Goal: Task Accomplishment & Management: Manage account settings

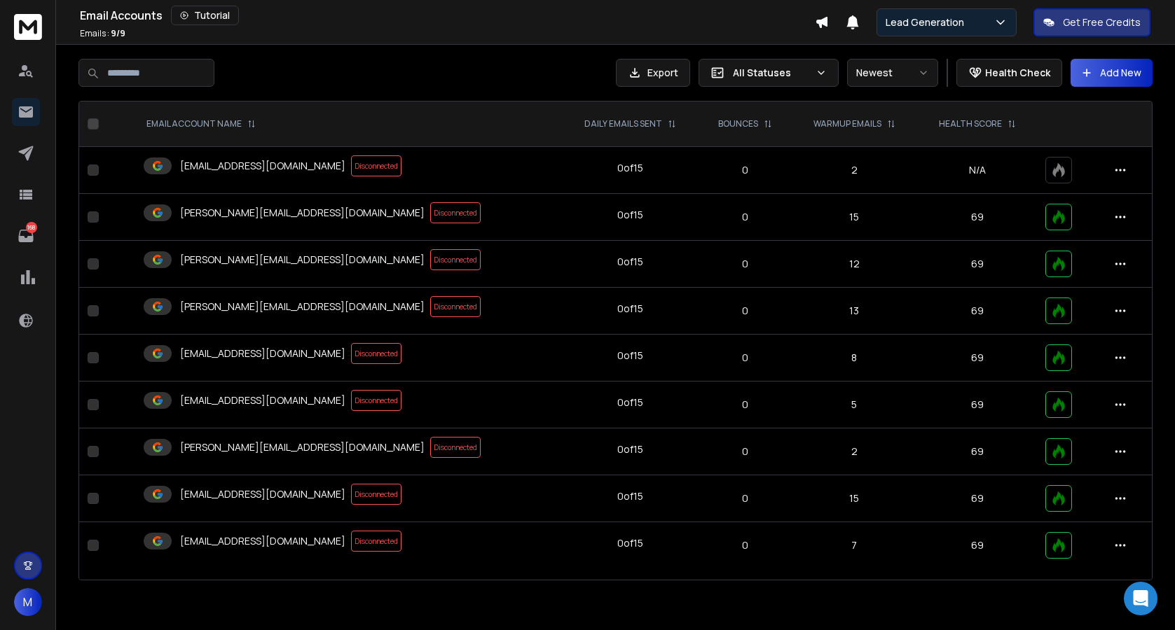
click at [923, 32] on button "Lead Generation" at bounding box center [946, 22] width 140 height 28
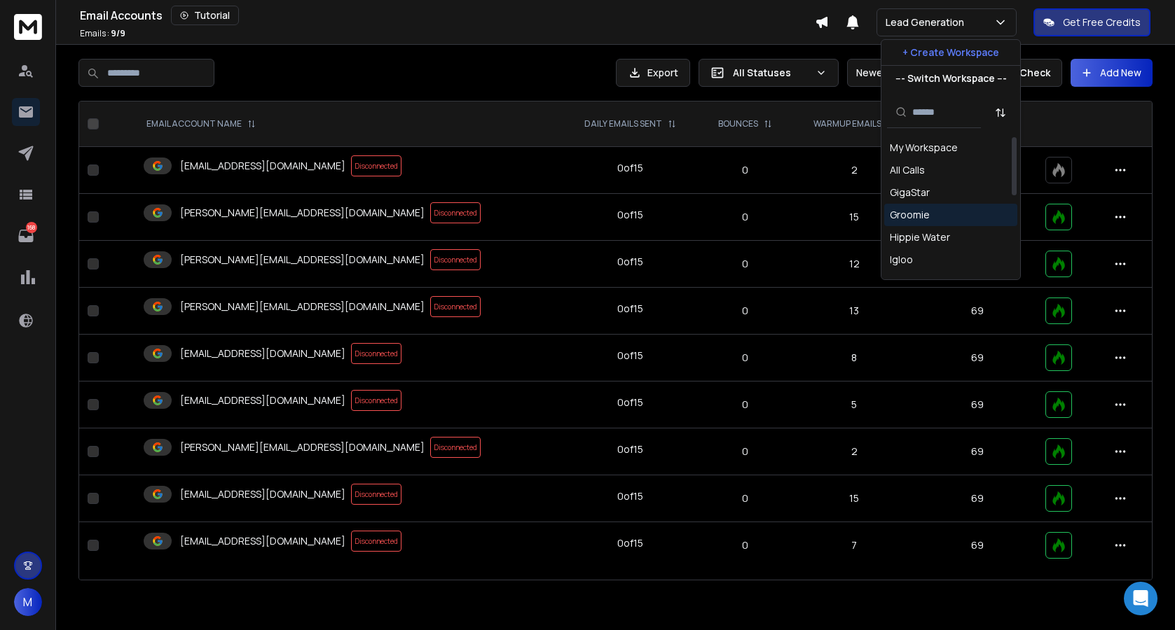
click at [950, 208] on div "Groomie" at bounding box center [950, 215] width 133 height 22
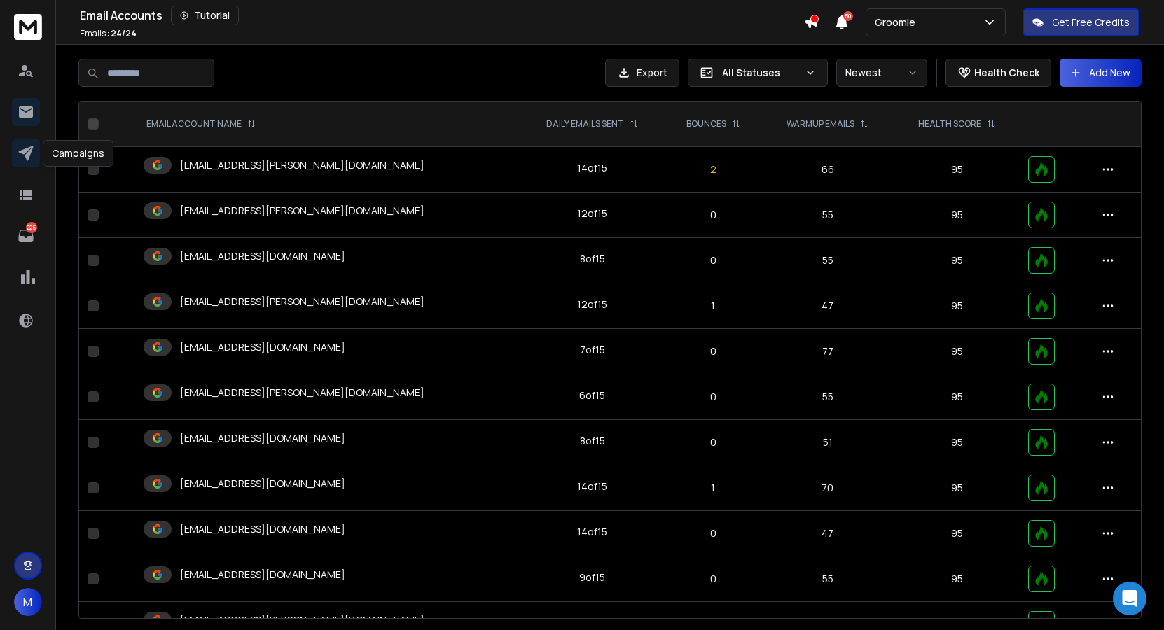
click at [35, 162] on link at bounding box center [26, 153] width 28 height 28
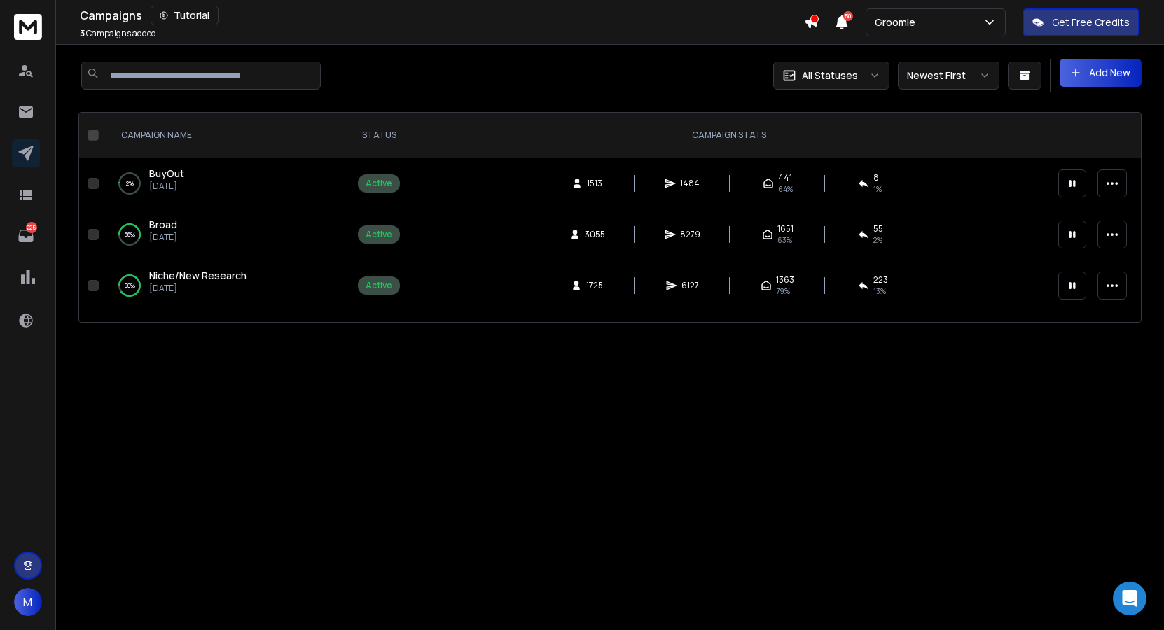
click at [237, 183] on div "2 % BuyOut 15 days ago" at bounding box center [226, 184] width 217 height 34
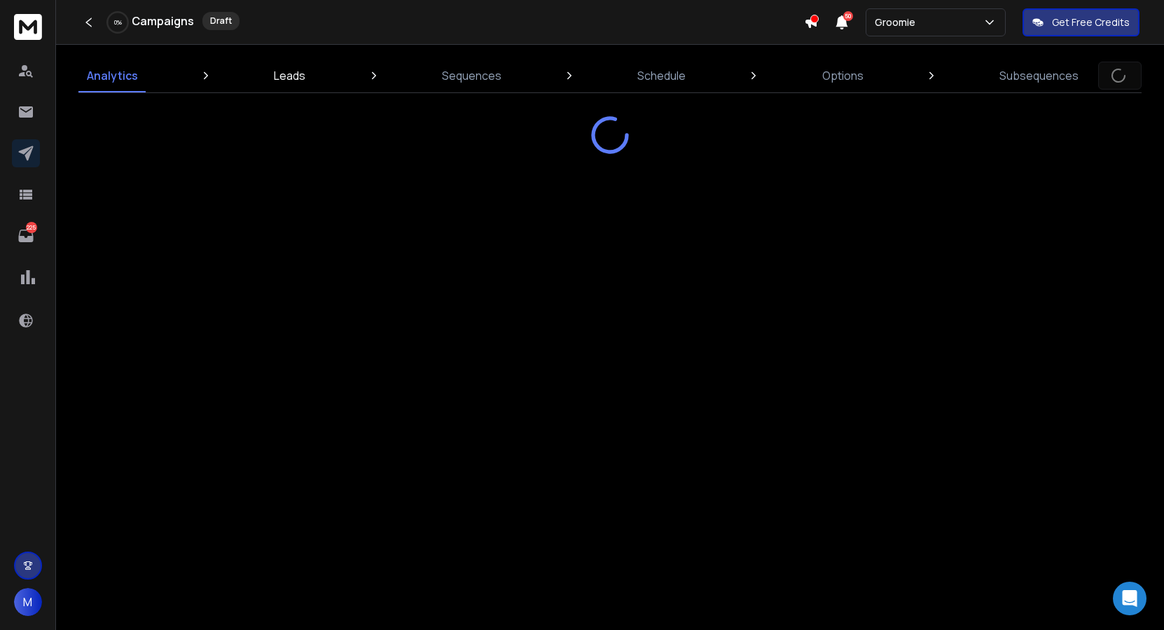
click at [296, 77] on p "Leads" at bounding box center [290, 75] width 32 height 17
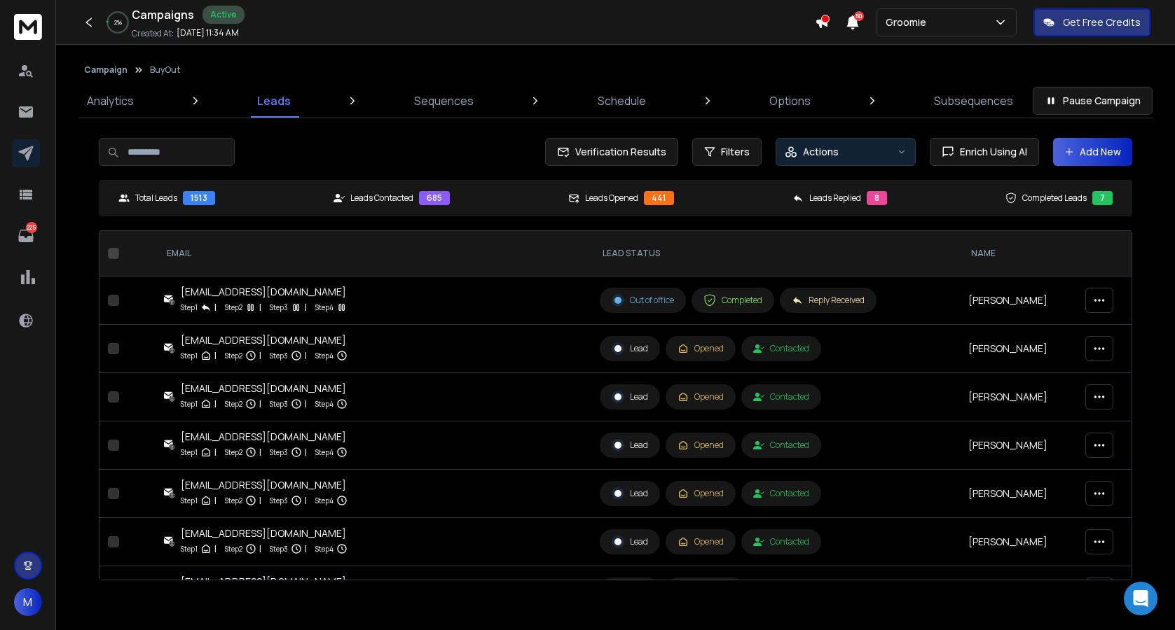
click at [838, 154] on p "Actions" at bounding box center [821, 152] width 36 height 14
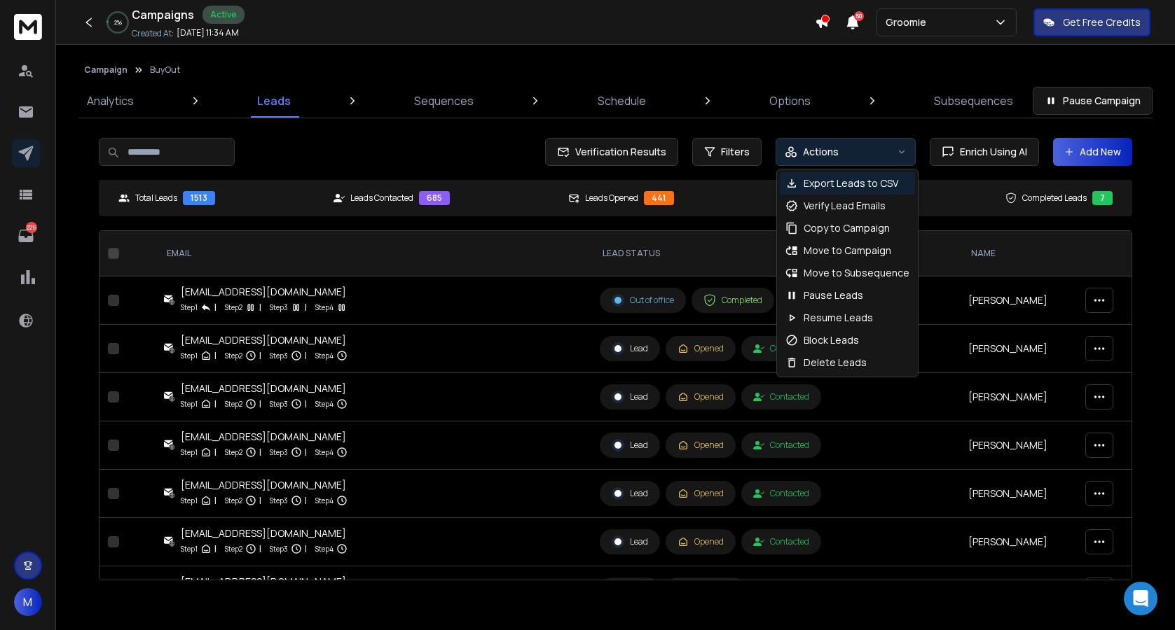
click at [838, 155] on p "Actions" at bounding box center [821, 152] width 36 height 14
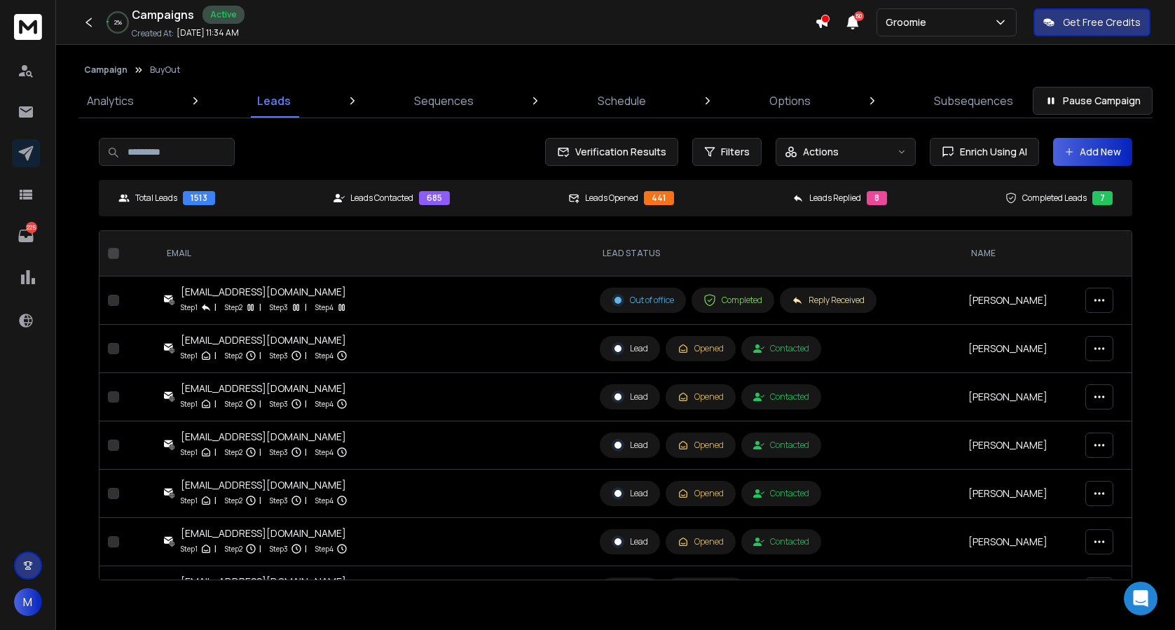
click at [196, 149] on input at bounding box center [167, 152] width 136 height 28
paste input "**********"
type input "**********"
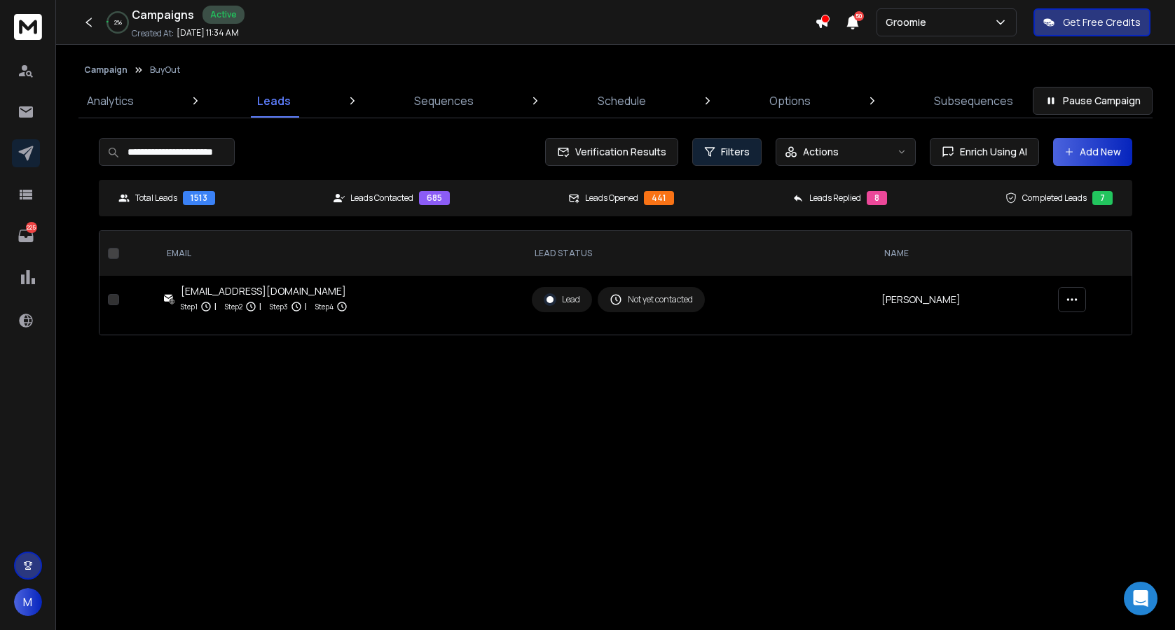
click at [734, 155] on span "Filters" at bounding box center [735, 152] width 29 height 14
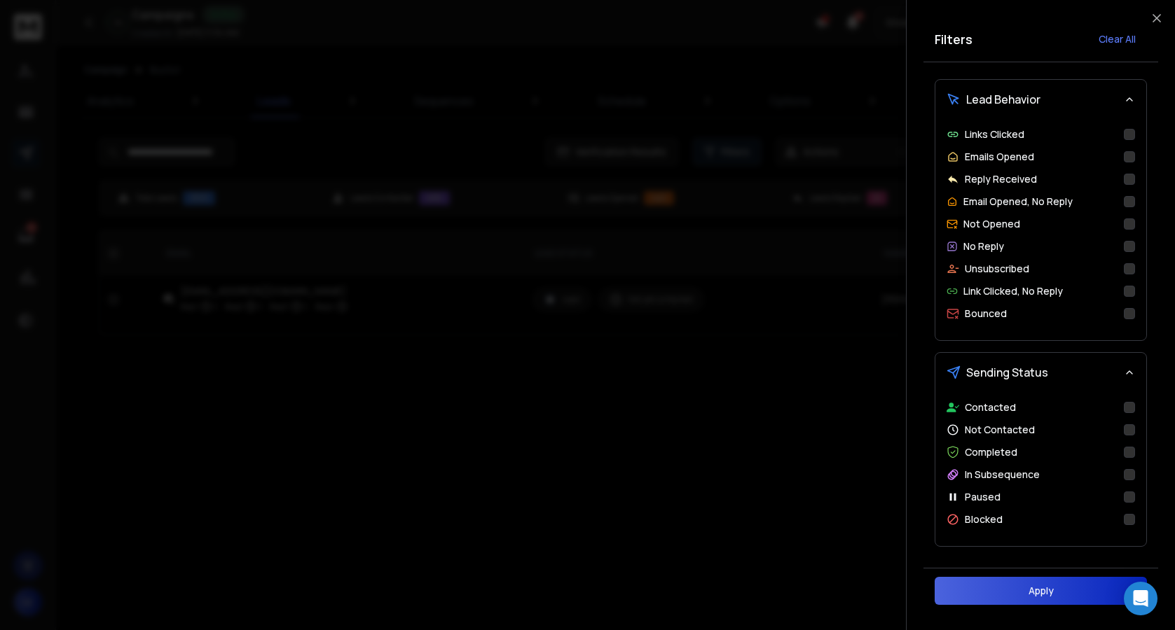
click at [734, 155] on div at bounding box center [587, 315] width 1175 height 630
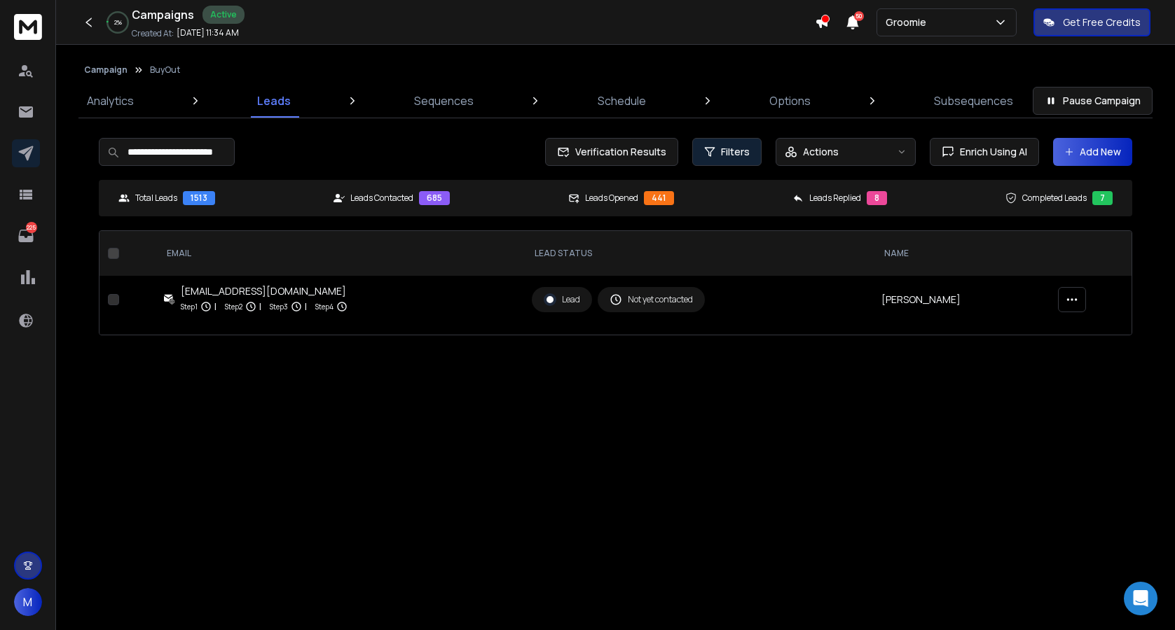
click at [734, 155] on span "Filters" at bounding box center [735, 152] width 29 height 14
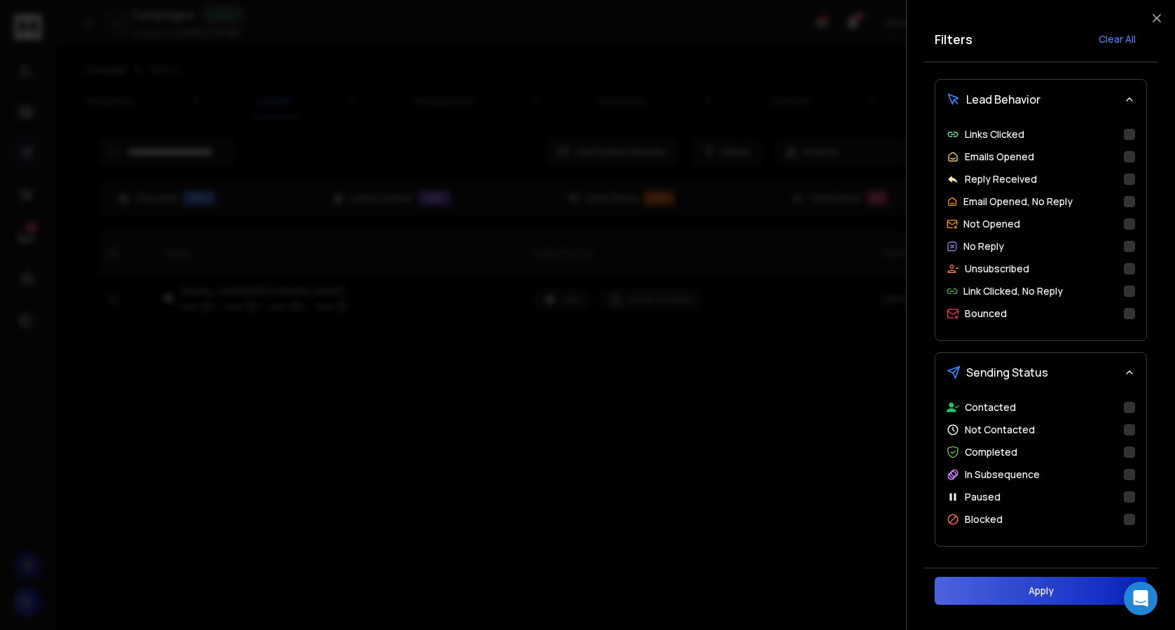
click at [973, 424] on p "Not Contacted" at bounding box center [999, 430] width 70 height 14
click at [1123, 424] on button "Not Contacted" at bounding box center [1128, 429] width 11 height 11
click at [1006, 586] on button "Apply" at bounding box center [1040, 591] width 212 height 28
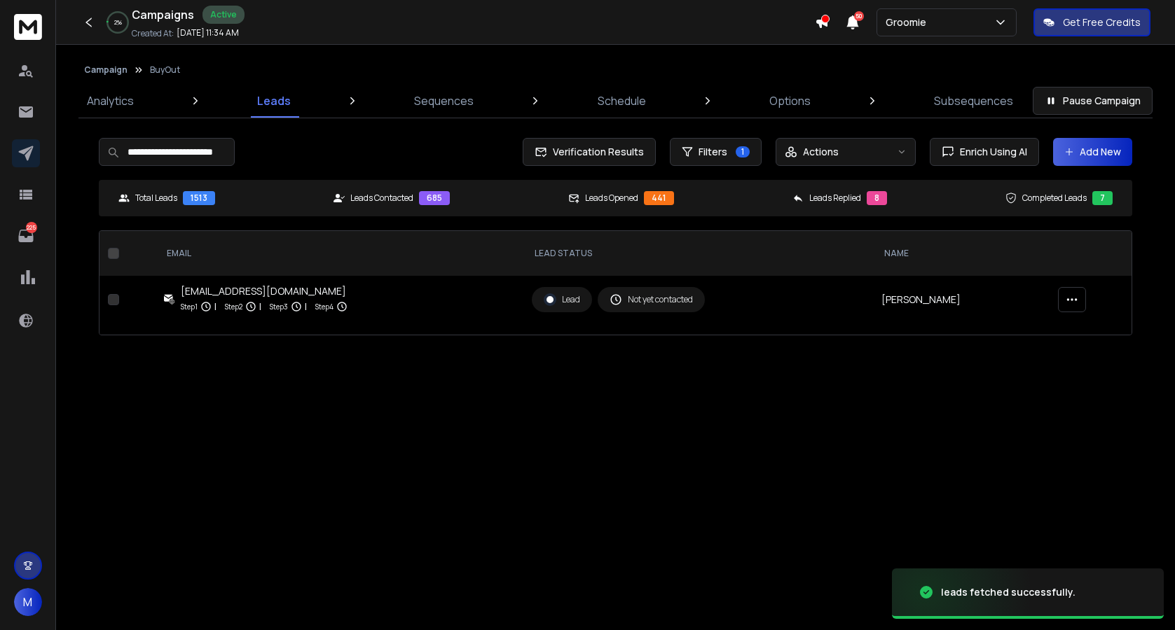
click at [223, 154] on input "**********" at bounding box center [167, 152] width 136 height 28
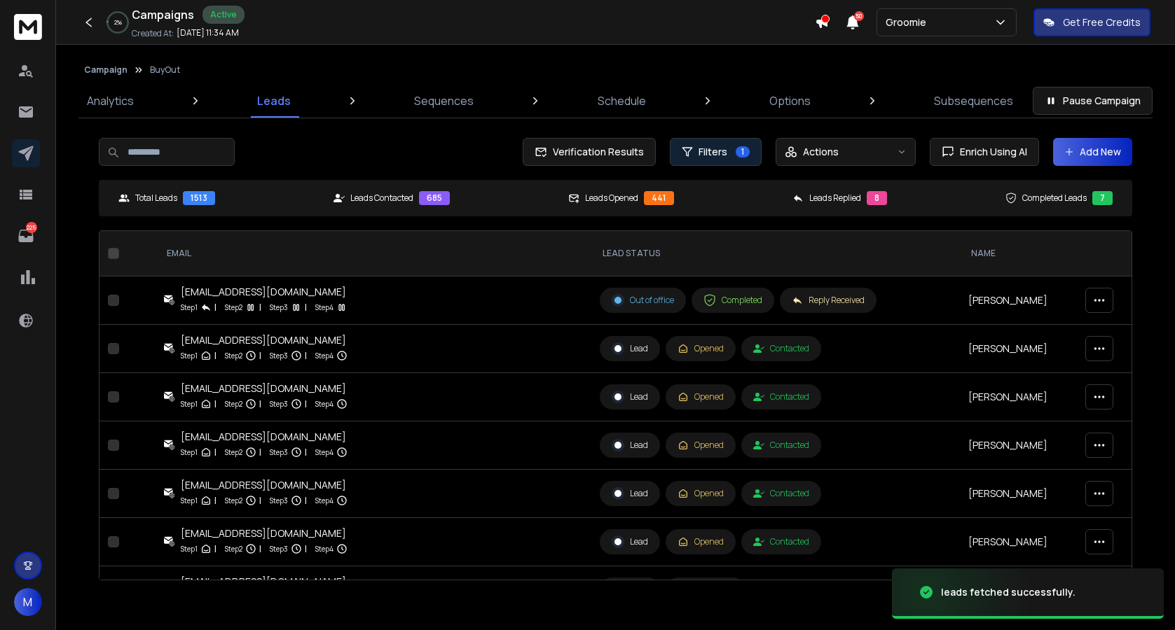
click at [715, 158] on span "Filters" at bounding box center [712, 152] width 29 height 14
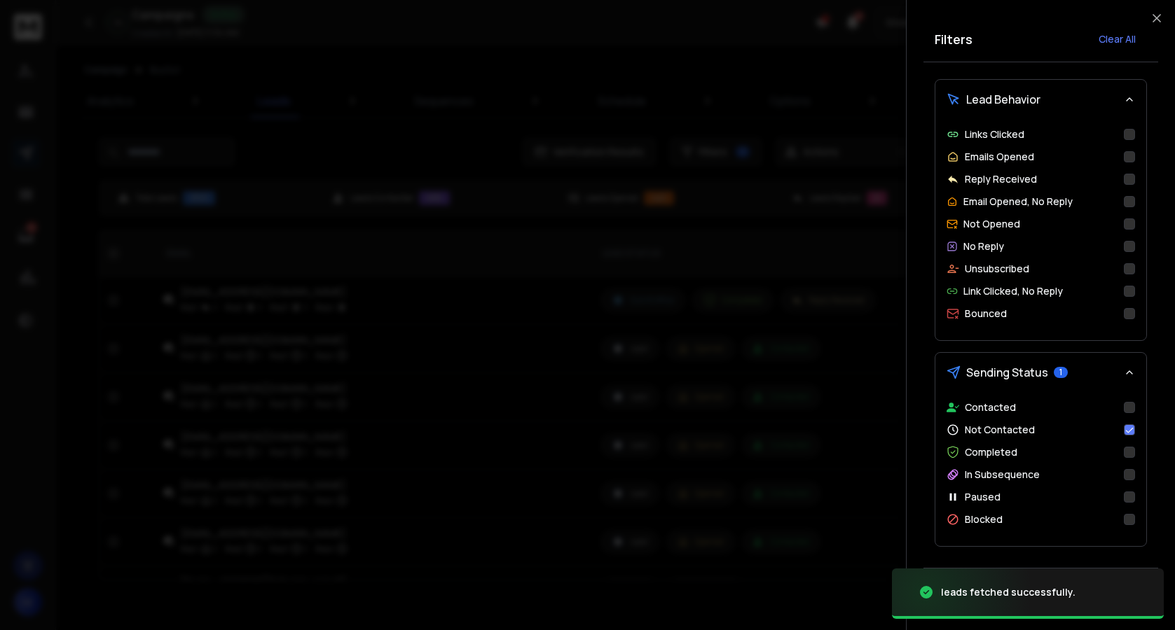
click at [1025, 427] on p "Not Contacted" at bounding box center [999, 430] width 70 height 14
click at [1123, 427] on button "Not Contacted" at bounding box center [1128, 429] width 11 height 11
click at [1025, 434] on p "Not Contacted" at bounding box center [999, 430] width 70 height 14
click at [1123, 434] on button "Not Contacted" at bounding box center [1128, 429] width 11 height 11
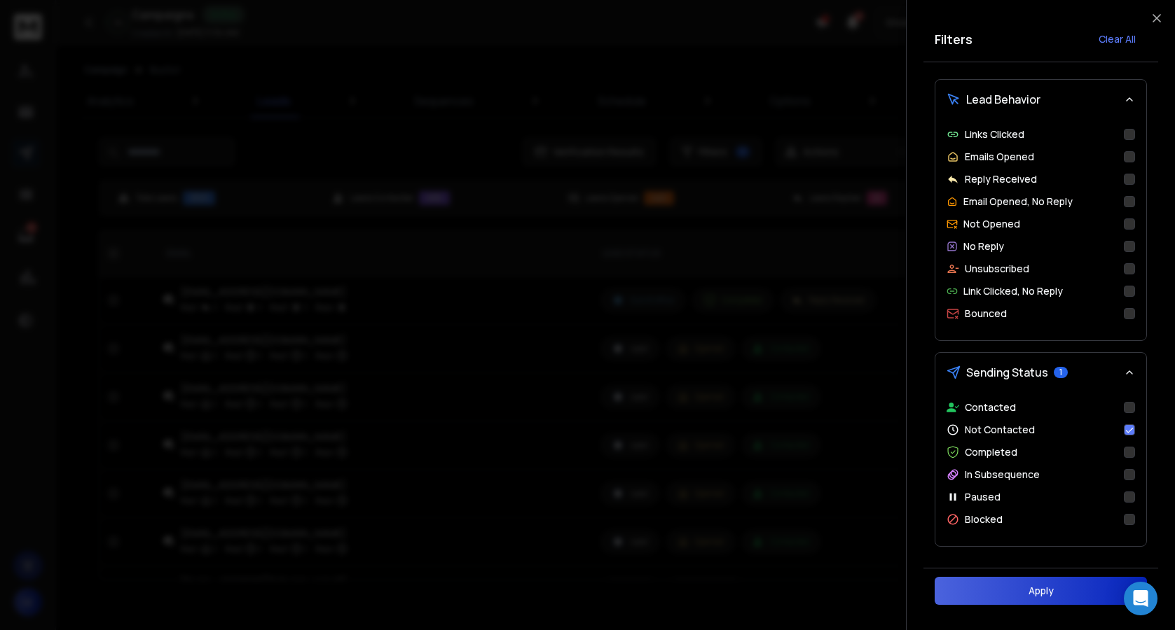
click at [1027, 573] on div "Apply" at bounding box center [1040, 591] width 235 height 46
click at [1025, 580] on button "Apply" at bounding box center [1040, 591] width 212 height 28
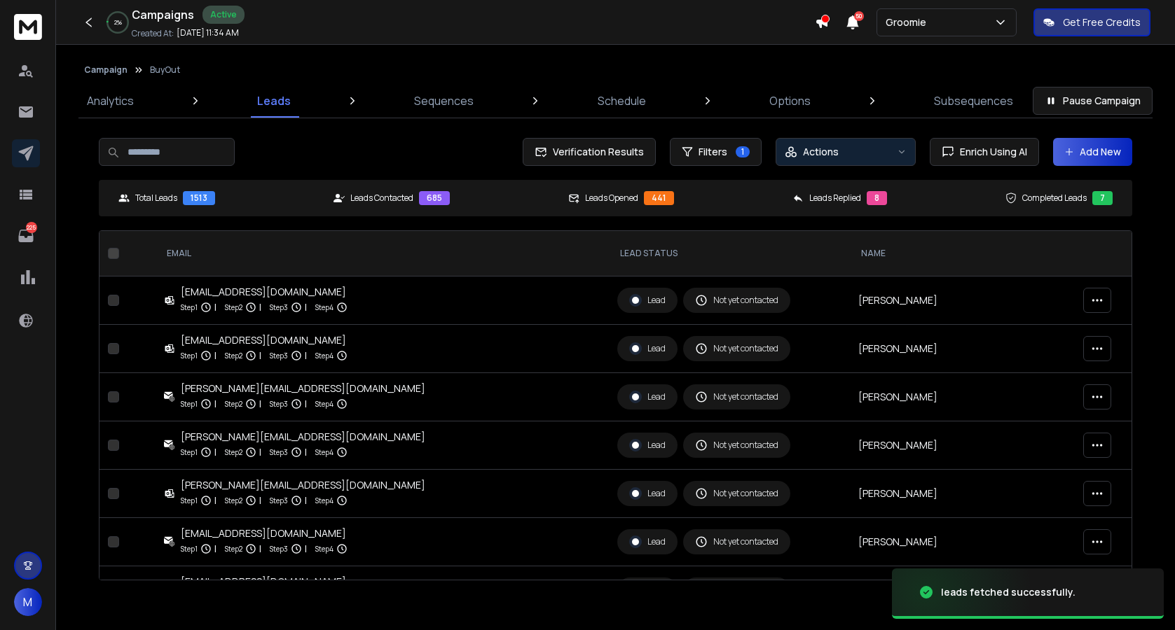
click at [850, 151] on div "Actions" at bounding box center [837, 152] width 106 height 14
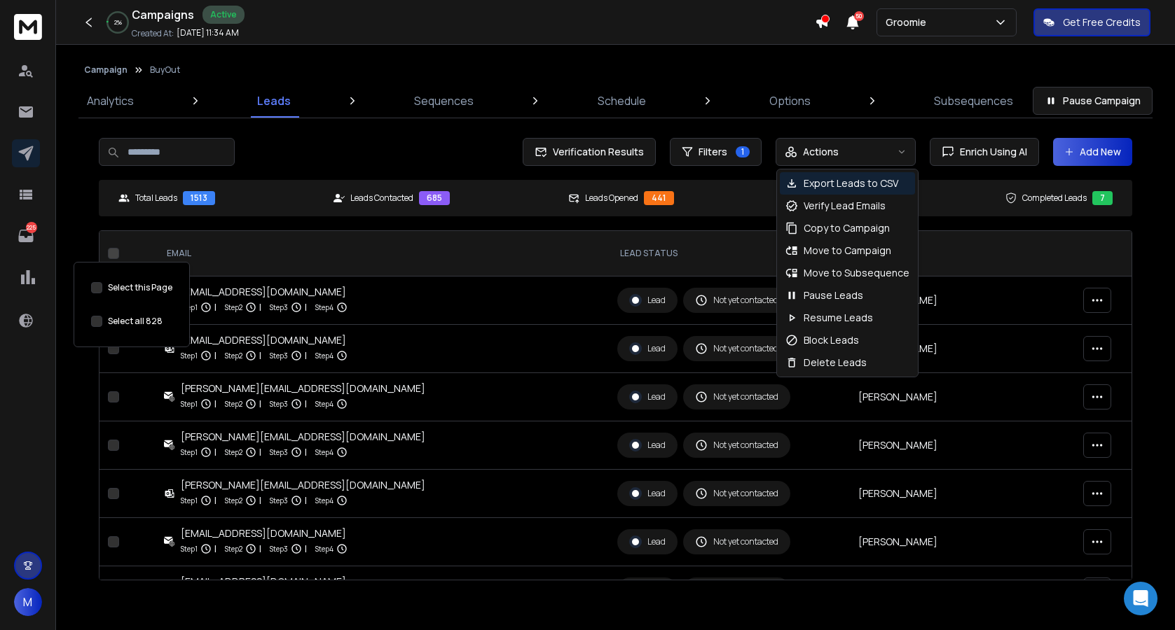
click at [115, 252] on button "Select this Page" at bounding box center [113, 253] width 11 height 11
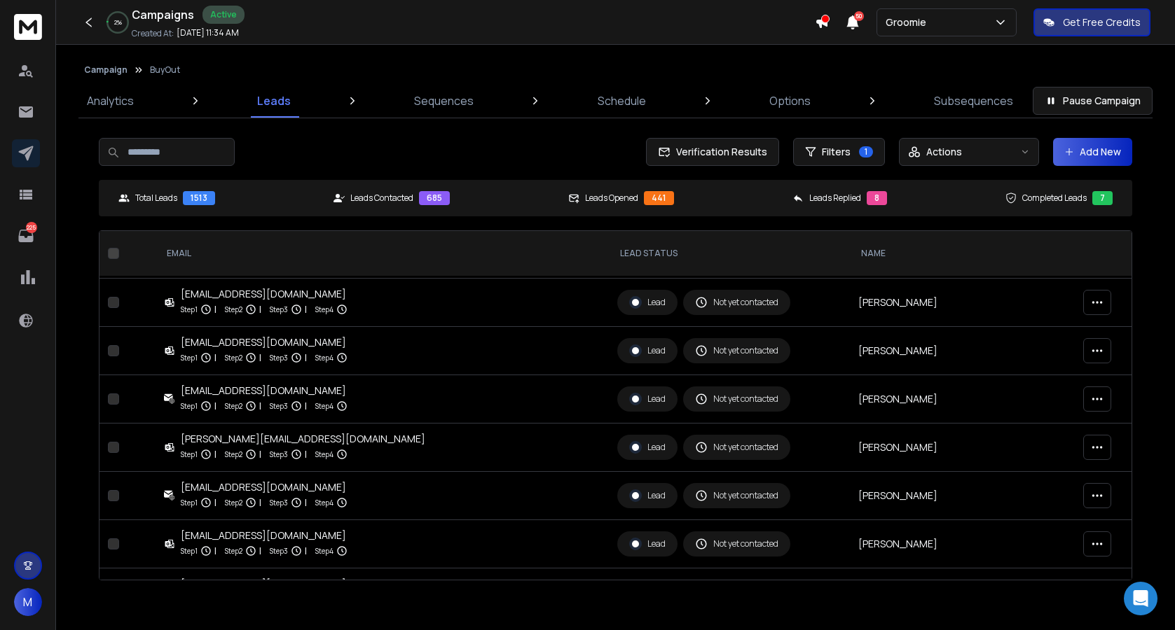
scroll to position [3711, 0]
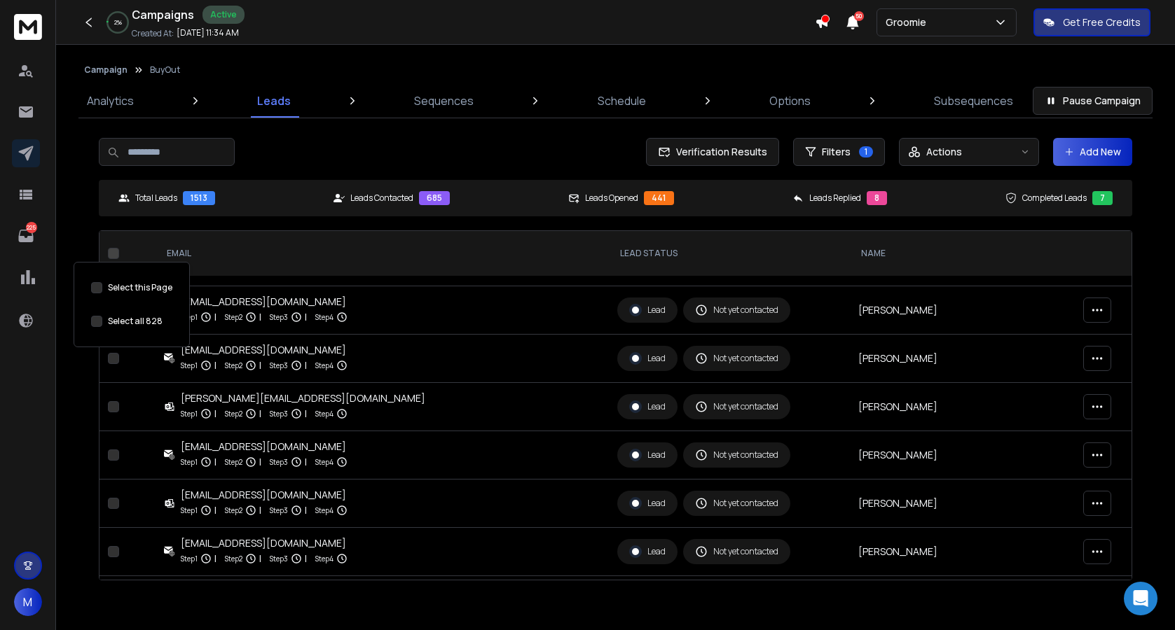
click at [112, 256] on button "Select this Page" at bounding box center [113, 253] width 11 height 11
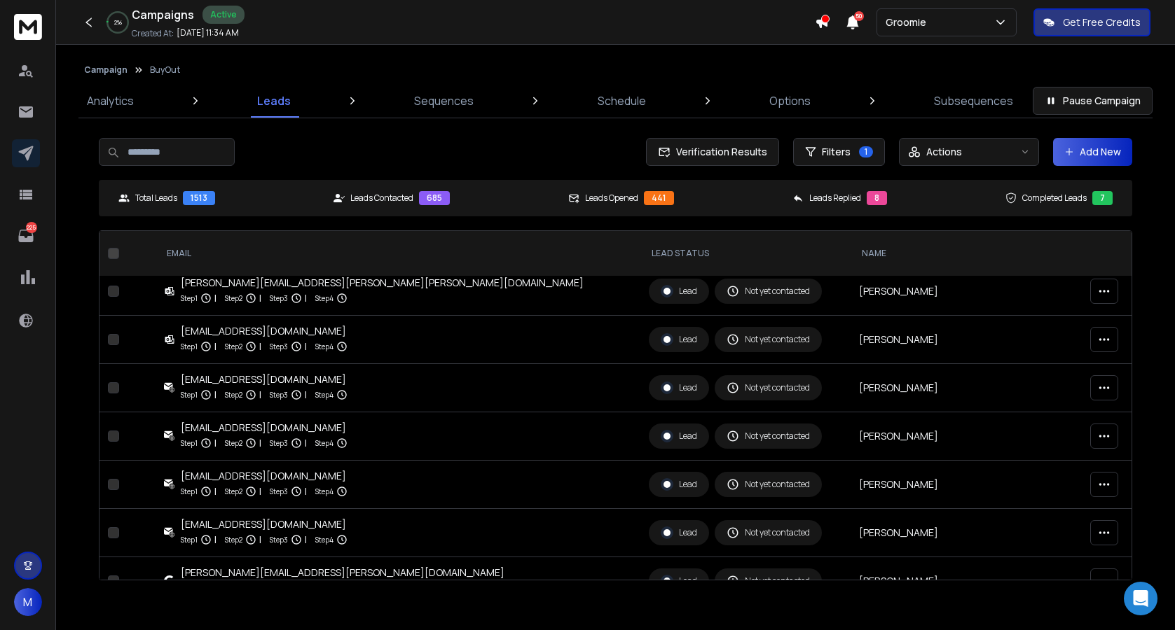
scroll to position [5473, 0]
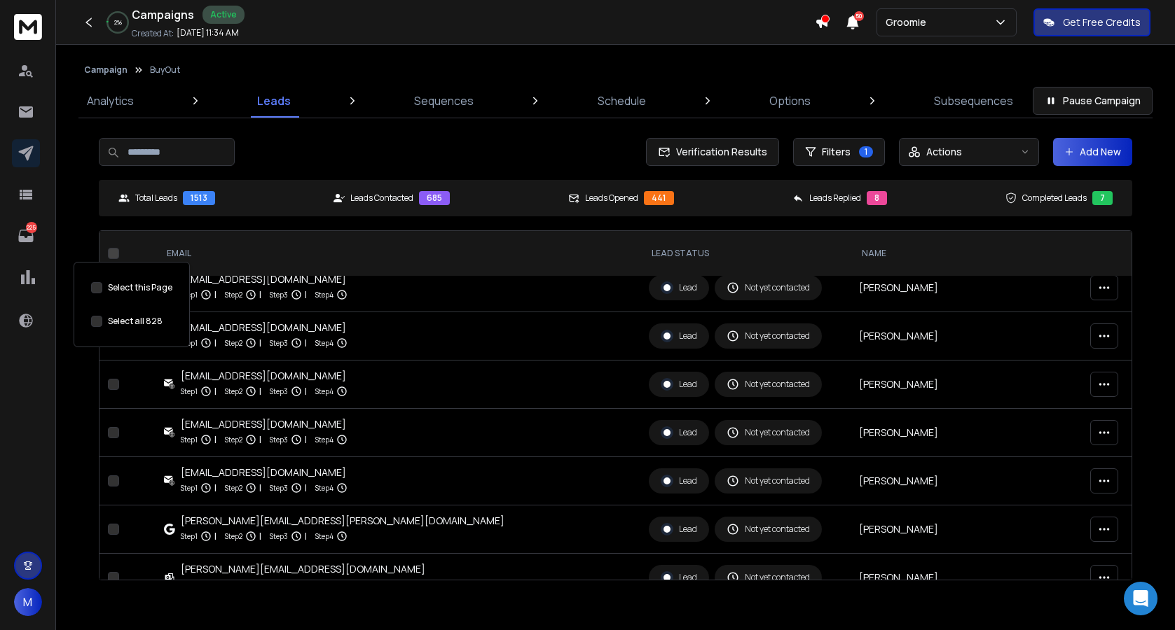
click at [110, 252] on button "Select this Page" at bounding box center [113, 253] width 11 height 11
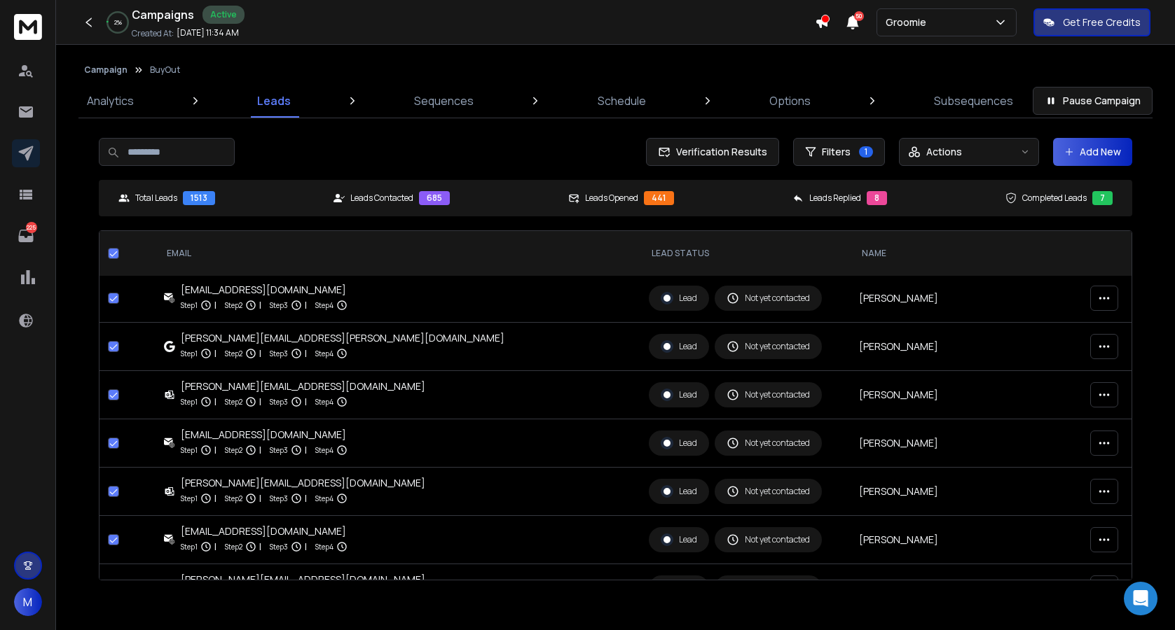
scroll to position [5660, 0]
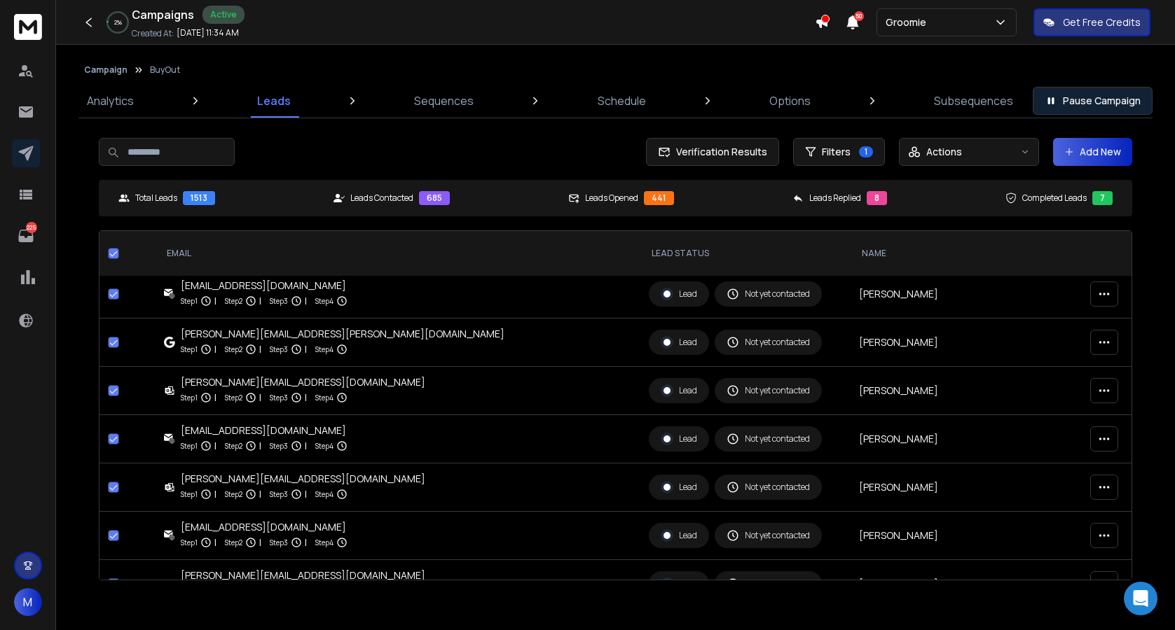
click at [1089, 98] on button "Pause Campaign" at bounding box center [1092, 101] width 120 height 28
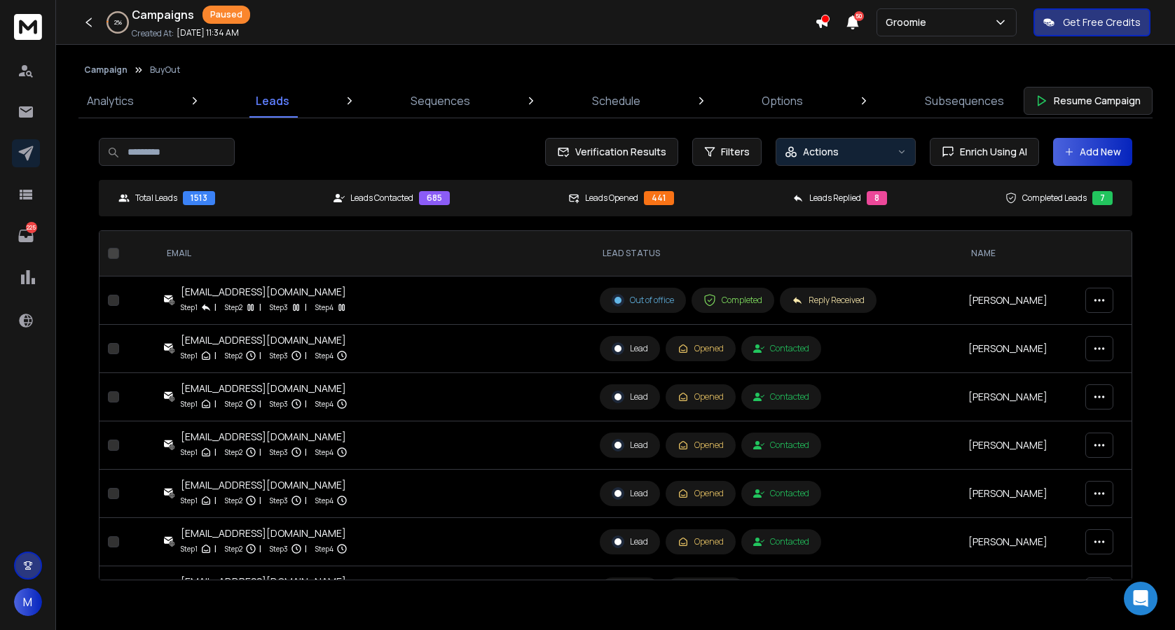
click at [823, 156] on p "Actions" at bounding box center [821, 152] width 36 height 14
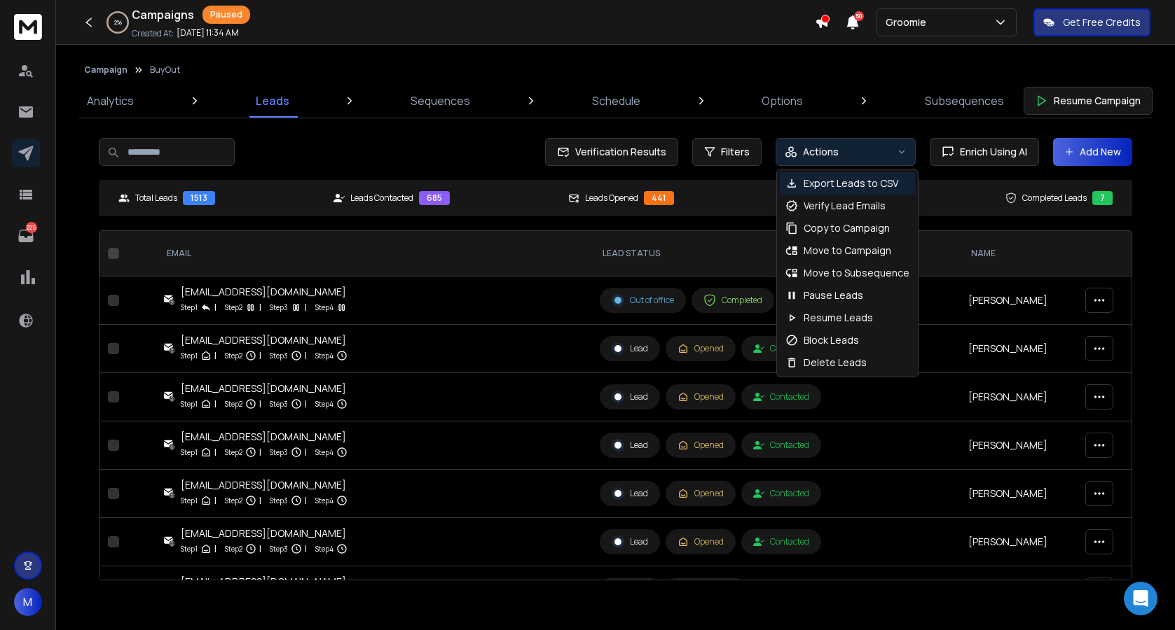
click at [823, 156] on p "Actions" at bounding box center [821, 152] width 36 height 14
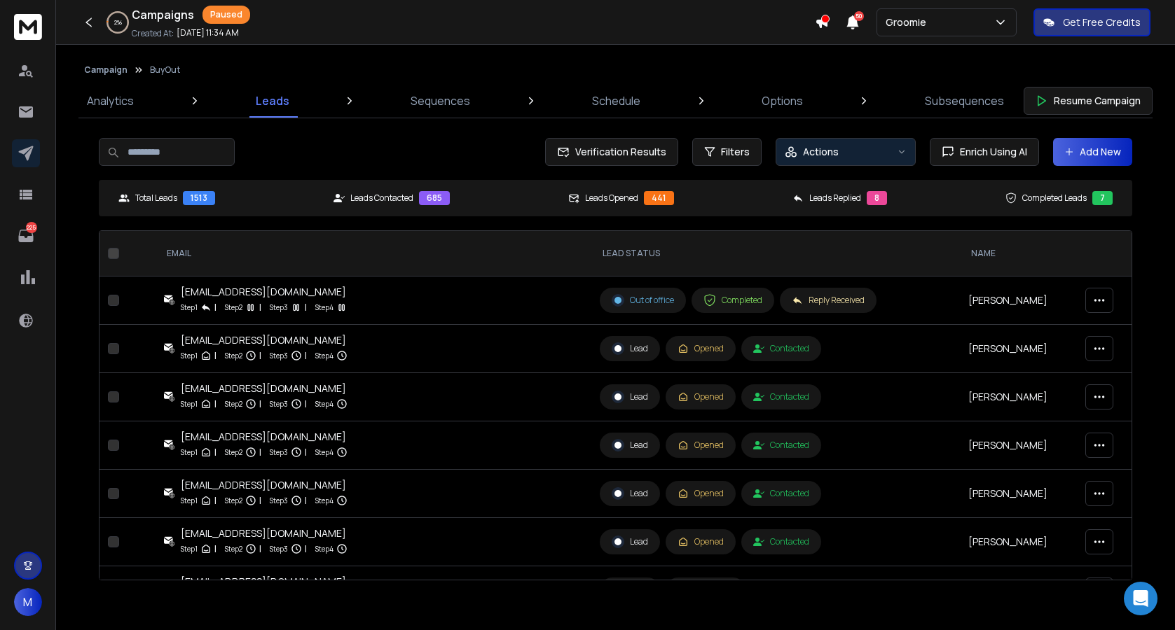
click at [815, 153] on p "Actions" at bounding box center [821, 152] width 36 height 14
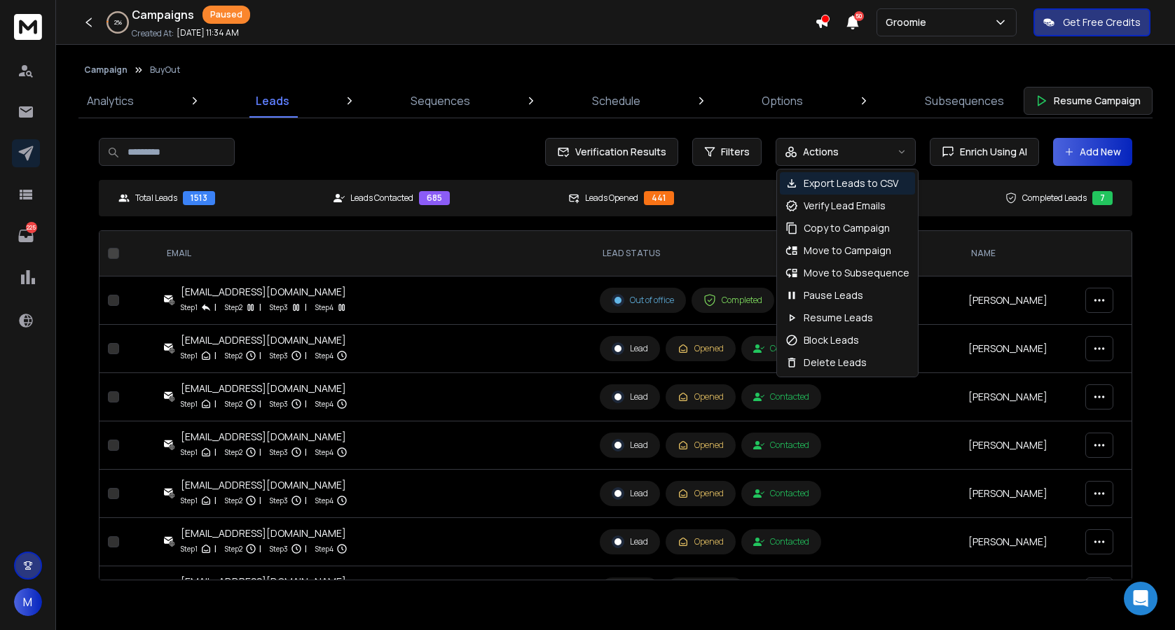
click at [842, 179] on p "Export Leads to CSV" at bounding box center [850, 183] width 95 height 14
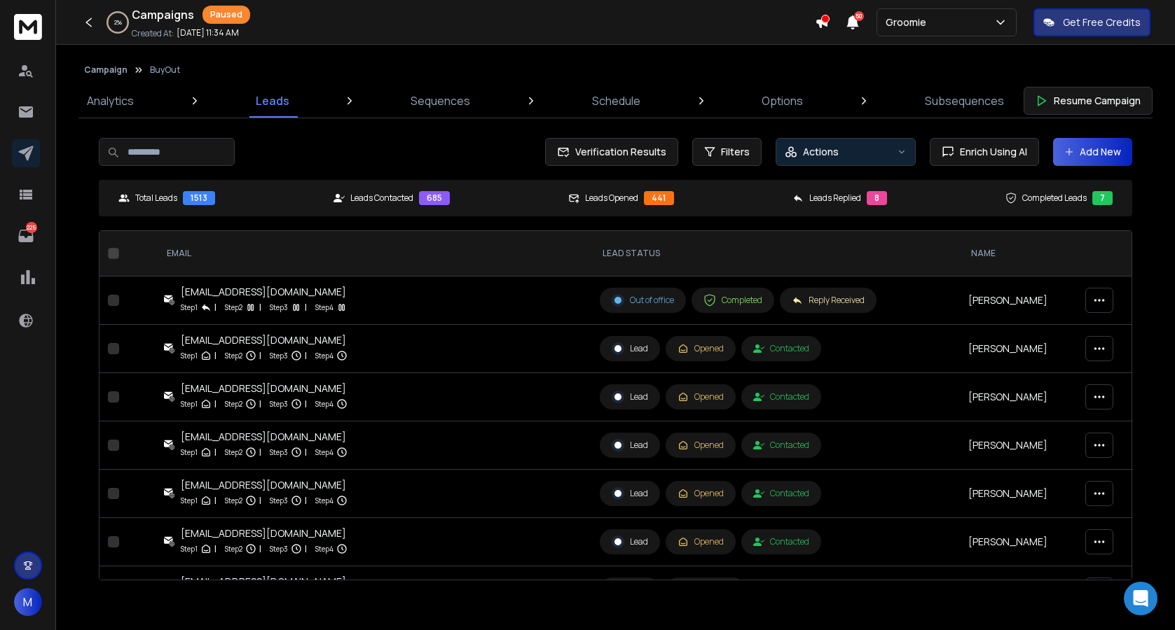
click at [806, 155] on p "Actions" at bounding box center [821, 152] width 36 height 14
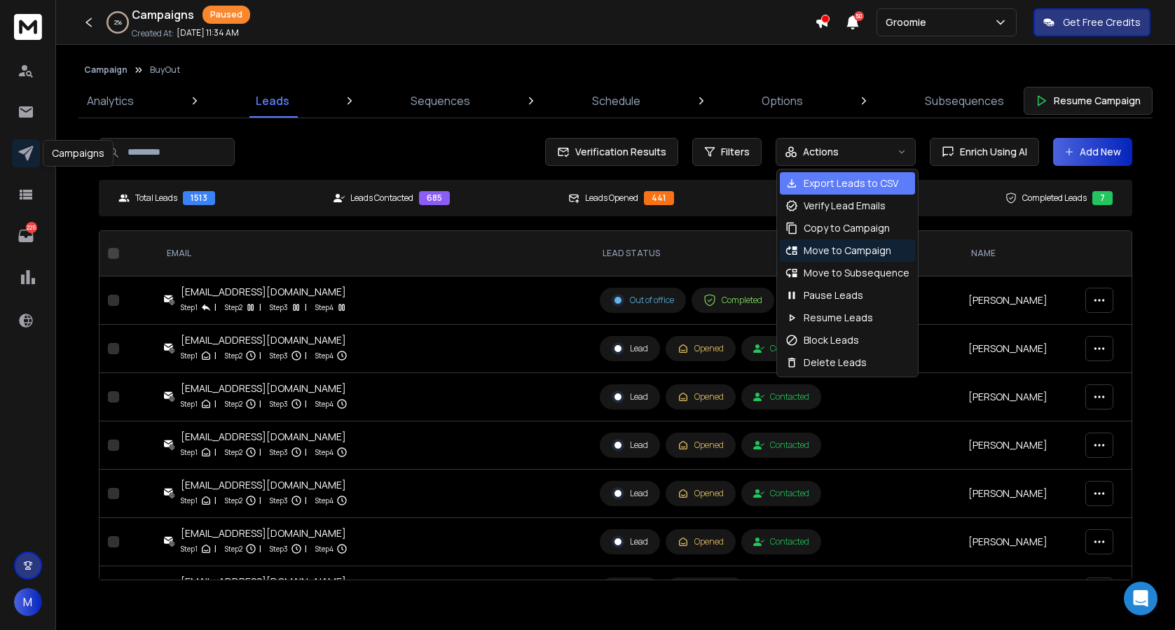
click at [22, 156] on icon at bounding box center [26, 153] width 17 height 17
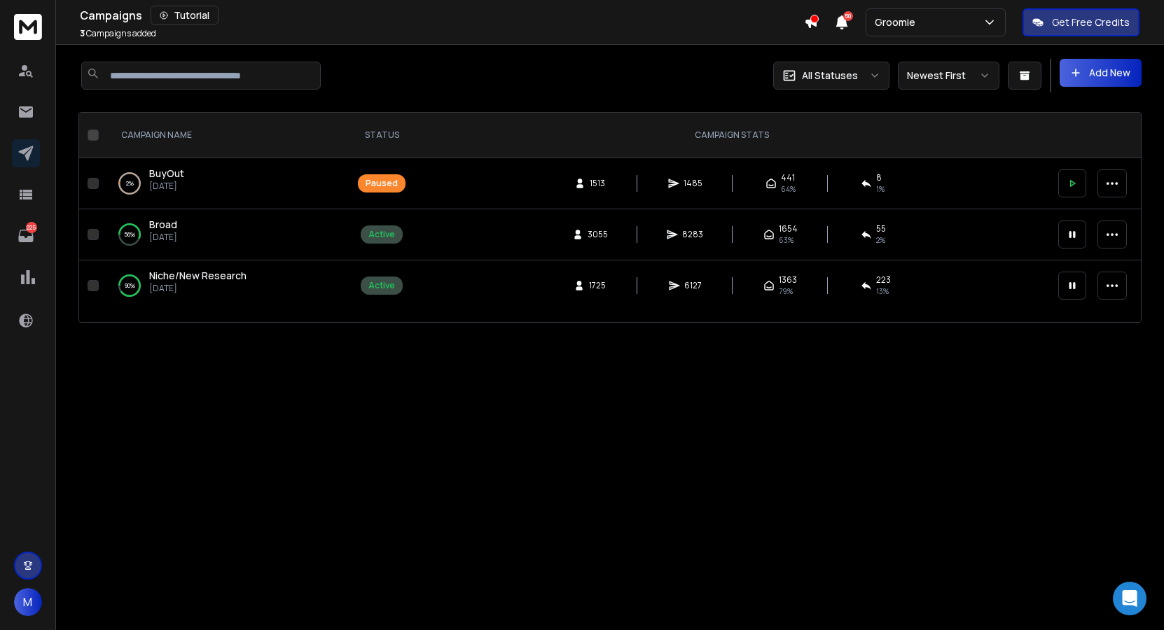
click at [234, 189] on div "2 % BuyOut 15 days ago" at bounding box center [226, 184] width 217 height 34
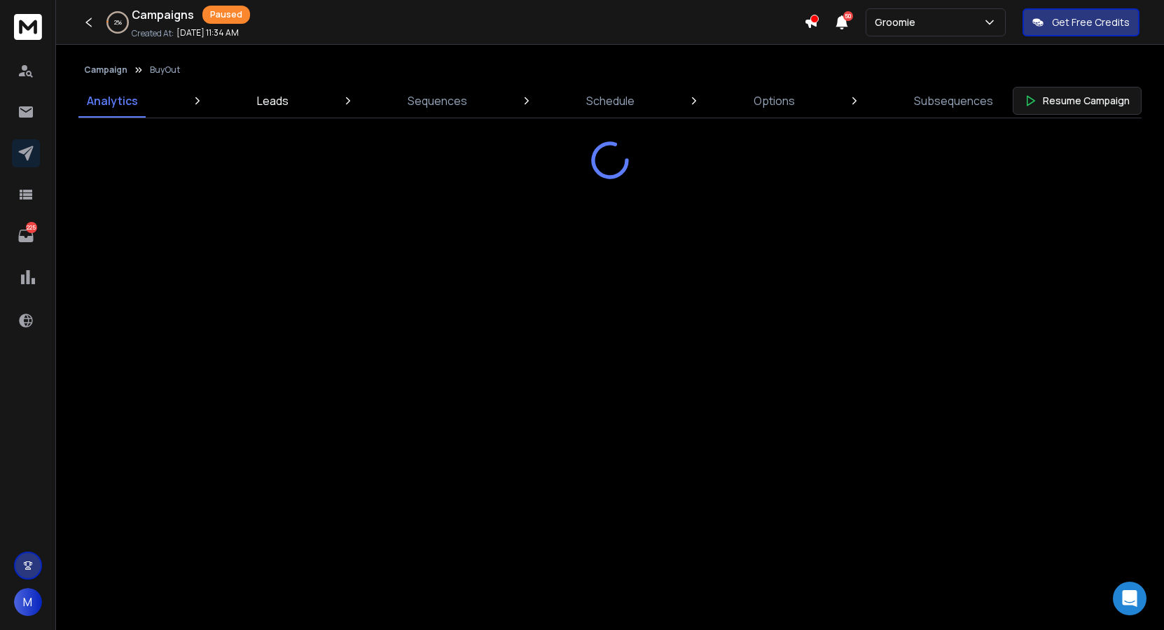
drag, startPoint x: 272, startPoint y: 104, endPoint x: 718, endPoint y: 6, distance: 455.9
click at [272, 103] on p "Leads" at bounding box center [273, 100] width 32 height 17
